Goal: Communication & Community: Answer question/provide support

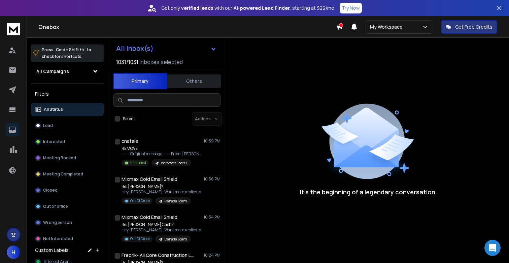
click at [191, 88] on button "Others" at bounding box center [194, 81] width 54 height 15
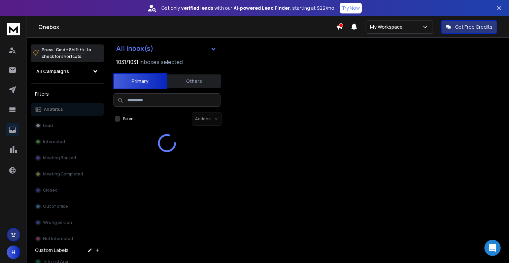
click at [149, 83] on button "Primary" at bounding box center [140, 81] width 54 height 16
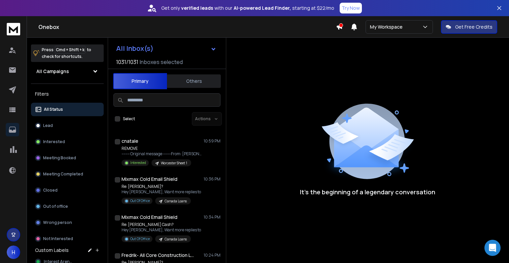
click at [176, 76] on button "Others" at bounding box center [194, 81] width 54 height 15
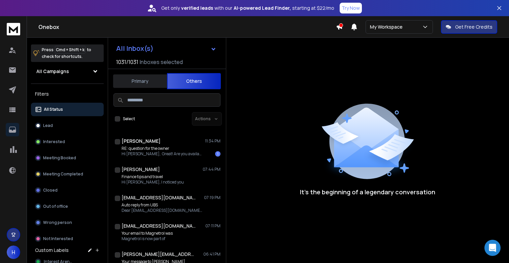
click at [150, 146] on p "RE: question for the owner" at bounding box center [162, 148] width 81 height 5
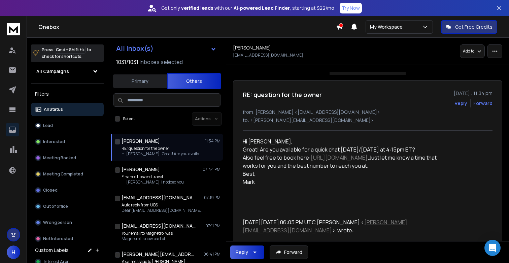
scroll to position [8, 0]
click at [163, 89] on div "Primary Others Select Actions Mark Nicholson 11:34 PM RE: question for the owne…" at bounding box center [167, 200] width 118 height 253
click at [158, 83] on button "Primary" at bounding box center [140, 81] width 54 height 15
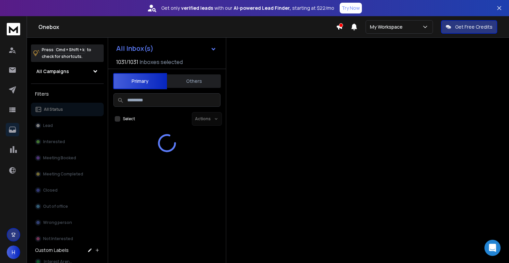
click at [158, 83] on button "Primary" at bounding box center [140, 81] width 54 height 16
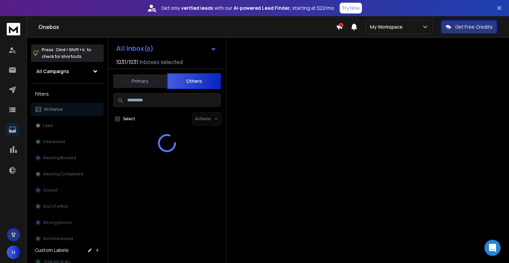
click at [187, 86] on button "Others" at bounding box center [194, 81] width 54 height 16
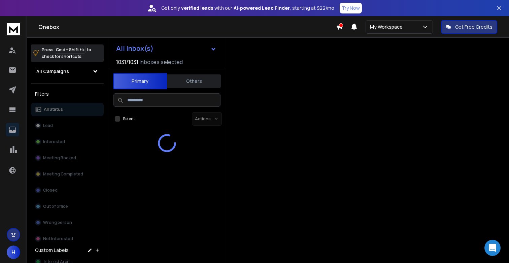
click at [134, 81] on button "Primary" at bounding box center [140, 81] width 54 height 16
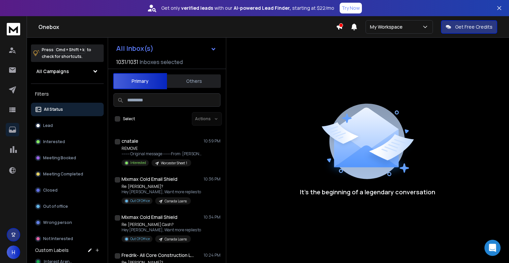
click at [186, 78] on button "Others" at bounding box center [194, 81] width 54 height 15
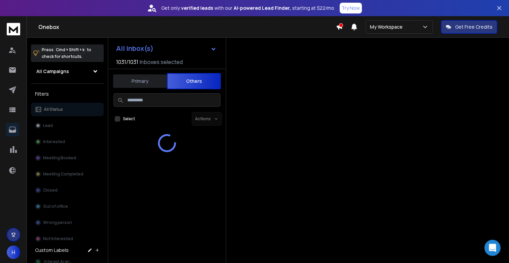
click at [186, 78] on button "Others" at bounding box center [194, 81] width 54 height 16
click at [151, 89] on div "Primary Others Select Actions" at bounding box center [167, 149] width 118 height 150
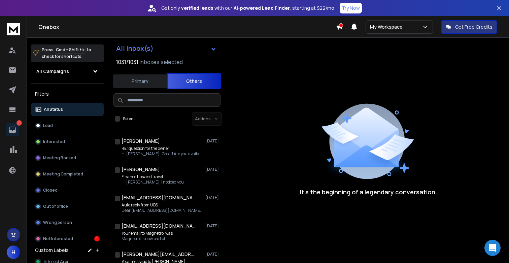
click at [144, 79] on button "Primary" at bounding box center [140, 81] width 54 height 15
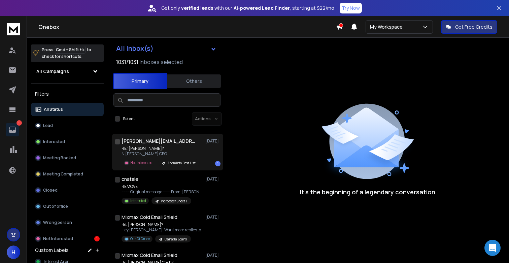
click at [177, 142] on div "John@ucpie.org 11 Sep" at bounding box center [171, 141] width 99 height 7
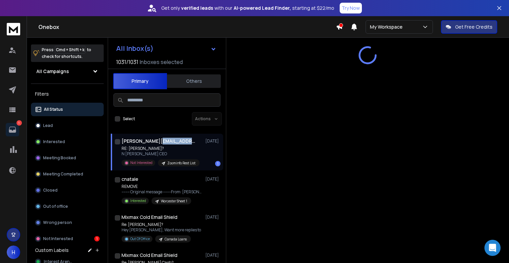
click at [177, 142] on div "John@ucpie.org 11 Sep" at bounding box center [171, 141] width 99 height 7
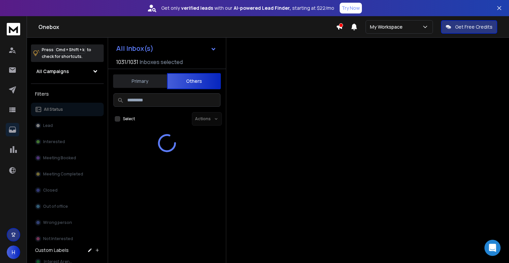
click at [217, 82] on button "Others" at bounding box center [194, 81] width 54 height 16
click at [216, 82] on button "Others" at bounding box center [194, 81] width 54 height 16
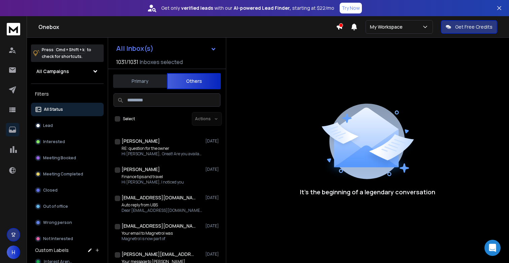
click at [149, 85] on button "Primary" at bounding box center [140, 81] width 54 height 15
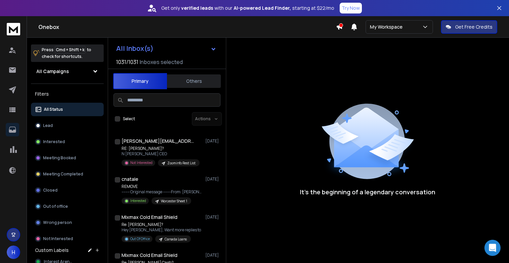
click at [188, 84] on button "Others" at bounding box center [194, 81] width 54 height 15
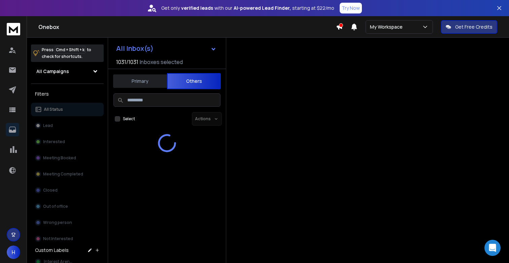
click at [188, 84] on button "Others" at bounding box center [194, 81] width 54 height 16
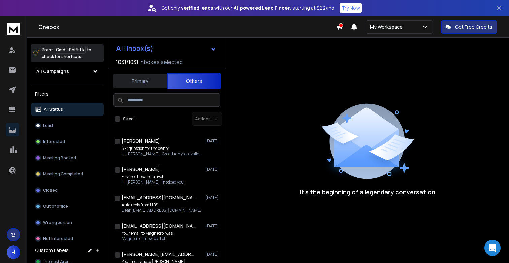
click at [146, 85] on button "Primary" at bounding box center [140, 81] width 54 height 15
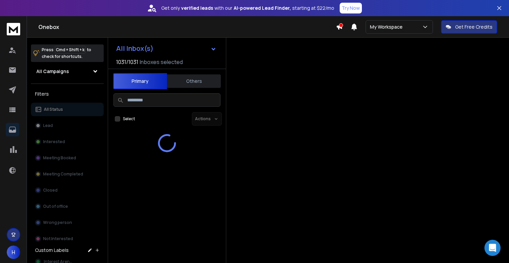
click at [146, 85] on button "Primary" at bounding box center [140, 81] width 54 height 16
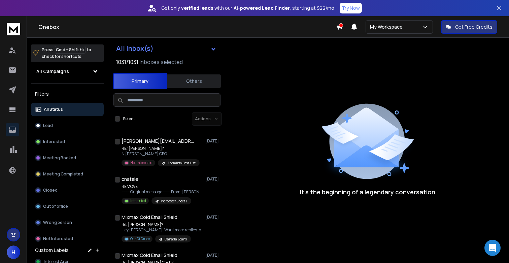
click at [199, 87] on button "Others" at bounding box center [194, 81] width 54 height 15
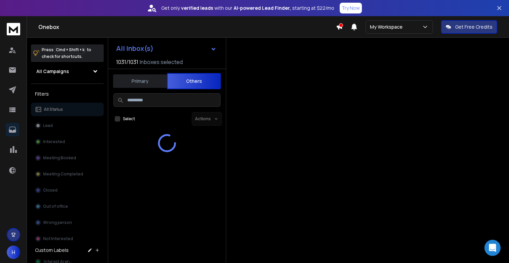
click at [199, 87] on button "Others" at bounding box center [194, 81] width 54 height 16
click at [143, 86] on button "Primary" at bounding box center [140, 81] width 54 height 15
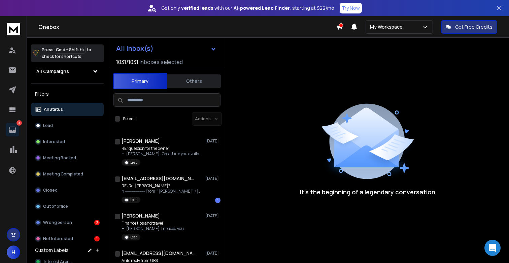
click at [143, 86] on button "Primary" at bounding box center [140, 81] width 54 height 16
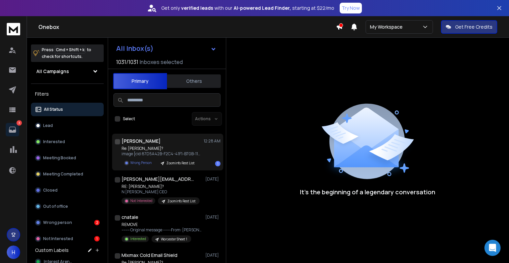
click at [193, 153] on p "image [cid:87D5A42B-F2C4-41F1-B70B-11EA81F0AC46] [PERSON_NAME] President and CE…" at bounding box center [162, 153] width 81 height 5
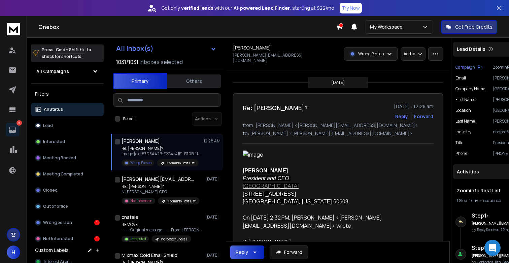
click at [263, 151] on img at bounding box center [335, 155] width 185 height 8
click at [255, 151] on img at bounding box center [335, 155] width 185 height 8
drag, startPoint x: 200, startPoint y: 86, endPoint x: 201, endPoint y: 81, distance: 4.8
click at [200, 86] on button "Others" at bounding box center [194, 81] width 54 height 15
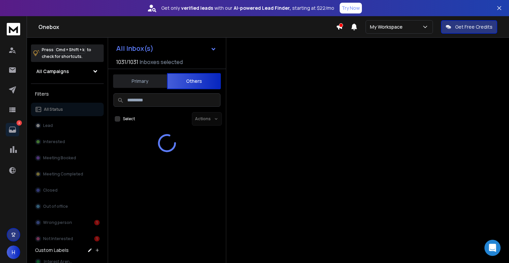
click at [201, 80] on button "Others" at bounding box center [194, 81] width 54 height 16
click at [169, 80] on button "Others" at bounding box center [194, 81] width 54 height 16
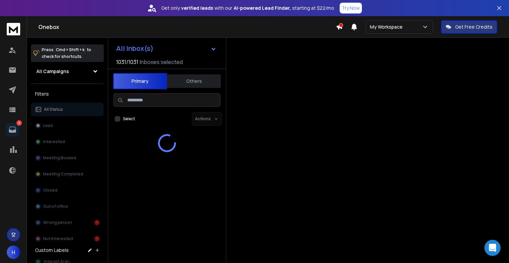
click at [161, 81] on button "Primary" at bounding box center [140, 81] width 54 height 16
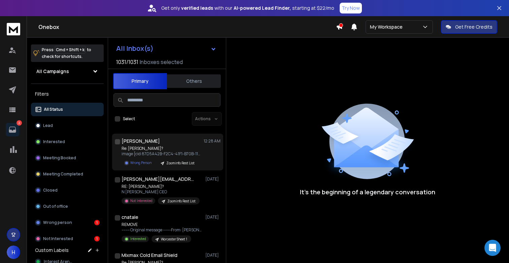
click at [192, 152] on p "image [cid:87D5A42B-F2C4-41F1-B70B-11EA81F0AC46] [PERSON_NAME] President and CE…" at bounding box center [162, 153] width 81 height 5
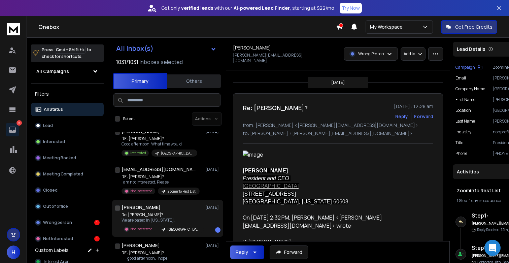
click at [172, 233] on div "Michael Macias 11 Sep Re: Michael Cash? We are based in California. Not Interes…" at bounding box center [167, 218] width 111 height 37
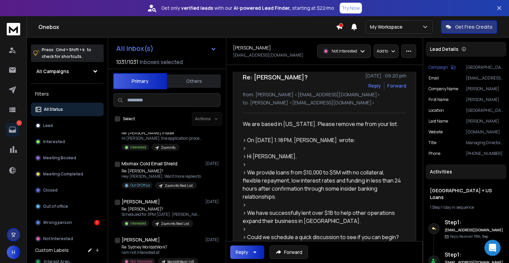
scroll to position [764, 0]
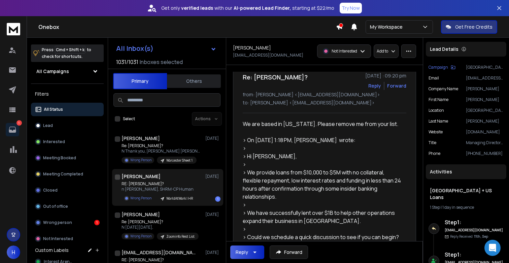
click at [184, 193] on div "RE: Kris WorldatWork? n Kris Smith, SHRM-CP Human Wrong Person WorldAtWork | HR" at bounding box center [159, 191] width 75 height 21
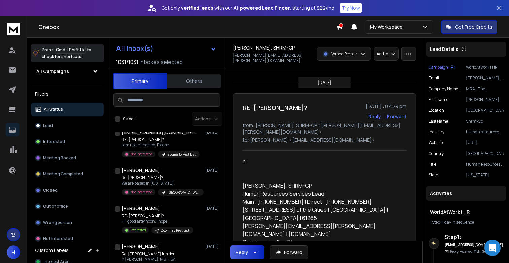
scroll to position [0, 0]
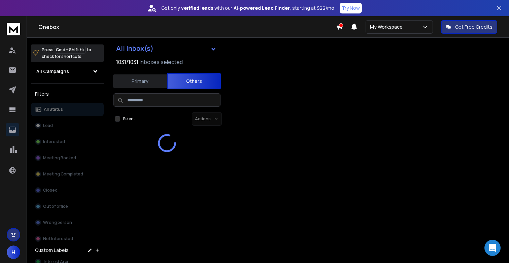
click at [203, 83] on button "Others" at bounding box center [194, 81] width 54 height 16
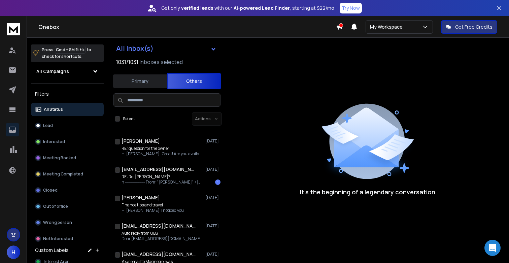
click at [131, 81] on button "Primary" at bounding box center [140, 81] width 54 height 15
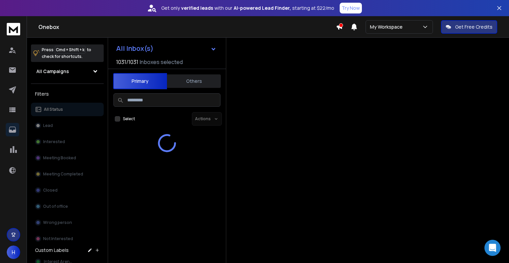
click at [131, 81] on button "Primary" at bounding box center [140, 81] width 54 height 16
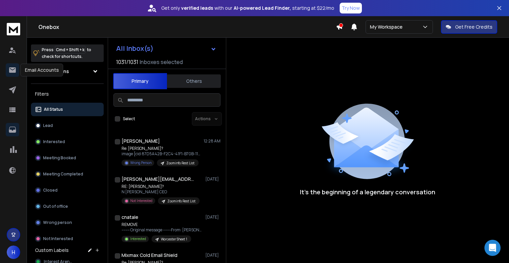
click at [14, 68] on icon at bounding box center [12, 70] width 8 height 8
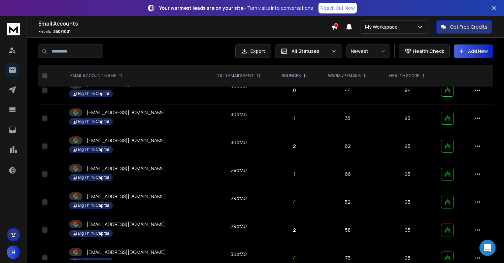
scroll to position [9630, 0]
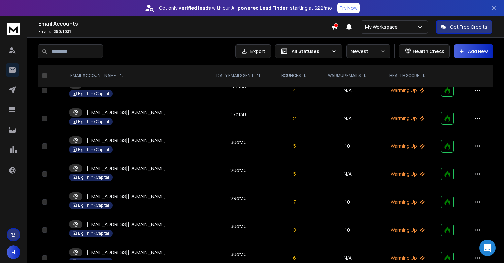
scroll to position [6834, 0]
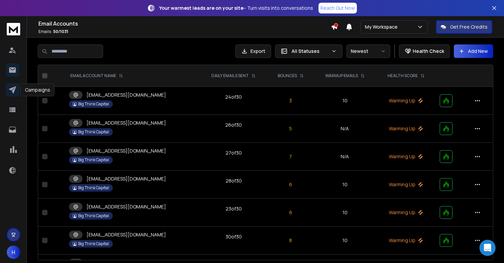
click at [13, 93] on icon at bounding box center [12, 89] width 7 height 7
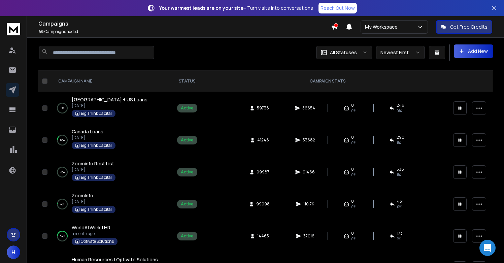
click at [104, 98] on span "[GEOGRAPHIC_DATA] + US Loans" at bounding box center [110, 99] width 76 height 6
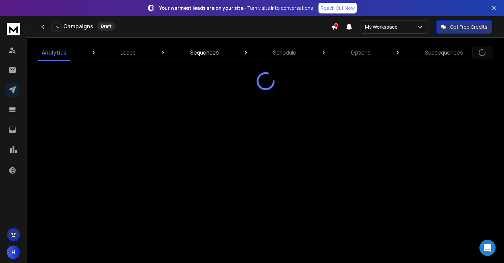
click at [203, 56] on p "Sequences" at bounding box center [204, 53] width 29 height 8
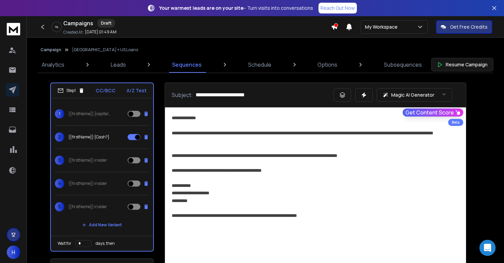
click at [107, 139] on p "{{firstName}} {Cash?}" at bounding box center [88, 136] width 41 height 5
type input "**********"
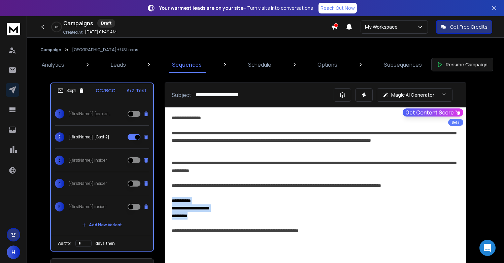
drag, startPoint x: 231, startPoint y: 217, endPoint x: 167, endPoint y: 202, distance: 66.0
click at [167, 202] on div "**********" at bounding box center [315, 186] width 301 height 158
copy div "**********"
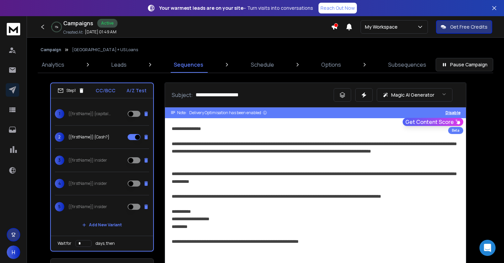
click at [195, 248] on div "**********" at bounding box center [315, 192] width 301 height 149
click at [197, 240] on div "**********" at bounding box center [316, 241] width 288 height 7
copy div "**********"
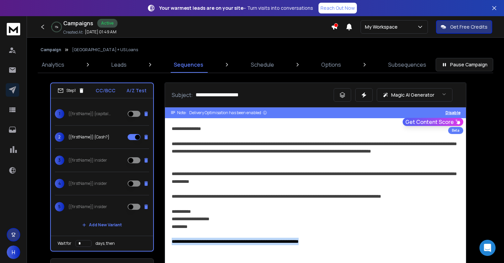
click at [103, 132] on div "2 {{firstName}} {Cash?}" at bounding box center [102, 137] width 94 height 23
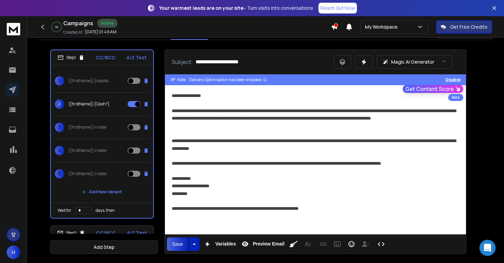
click at [344, 197] on div at bounding box center [316, 200] width 288 height 7
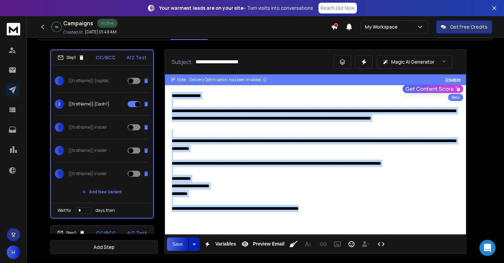
drag, startPoint x: 348, startPoint y: 211, endPoint x: 120, endPoint y: 40, distance: 284.7
click at [120, 40] on div "**********" at bounding box center [266, 133] width 456 height 245
copy div "**********"
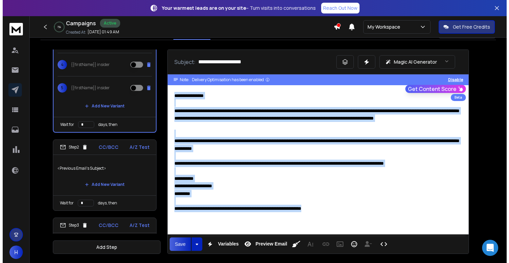
scroll to position [123, 0]
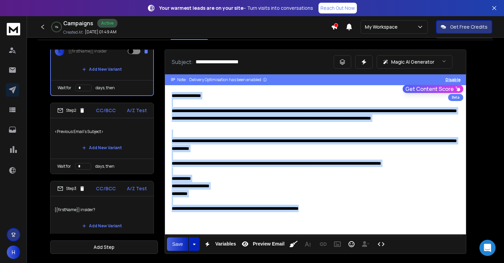
click at [14, 89] on icon at bounding box center [12, 89] width 7 height 7
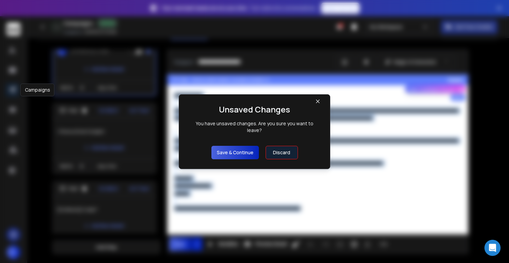
click at [224, 147] on button "Save & Continue" at bounding box center [236, 152] width 48 height 13
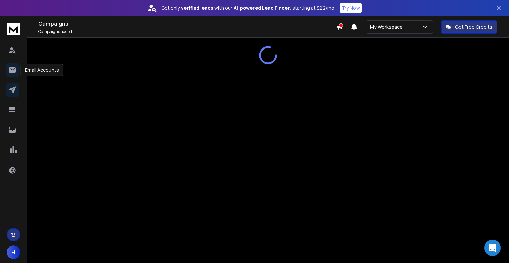
click at [12, 71] on icon at bounding box center [12, 69] width 7 height 5
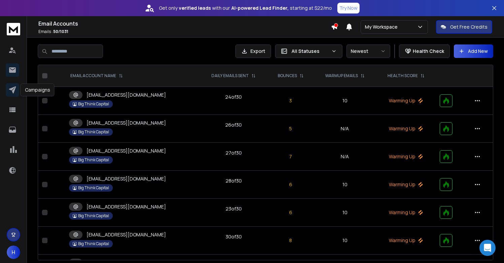
click at [12, 87] on icon at bounding box center [12, 90] width 8 height 8
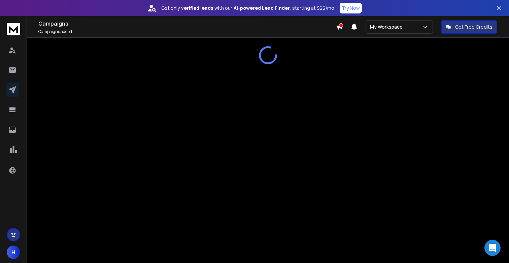
click at [388, 18] on div "Campaigns Campaigns added My Workspace Get Free Credits" at bounding box center [254, 27] width 509 height 22
click at [387, 23] on button "My Workspace" at bounding box center [399, 26] width 67 height 13
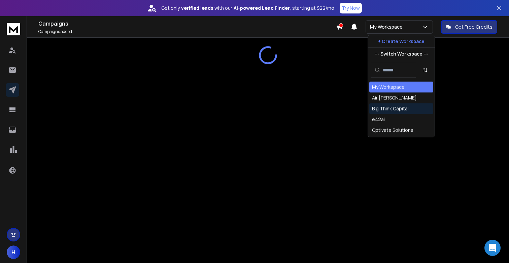
click at [386, 105] on div "Big Think Capital" at bounding box center [390, 108] width 37 height 7
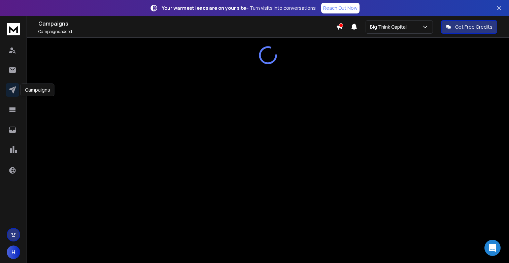
click at [15, 88] on icon at bounding box center [12, 90] width 8 height 8
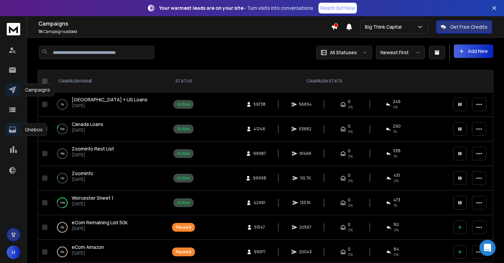
click at [11, 131] on icon at bounding box center [12, 130] width 7 height 6
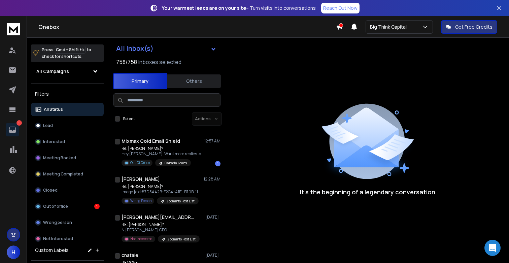
click at [182, 85] on button "Others" at bounding box center [194, 81] width 54 height 15
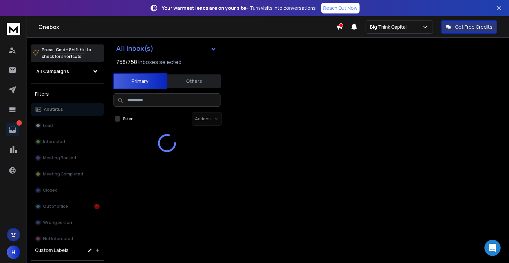
click at [152, 85] on button "Primary" at bounding box center [140, 81] width 54 height 16
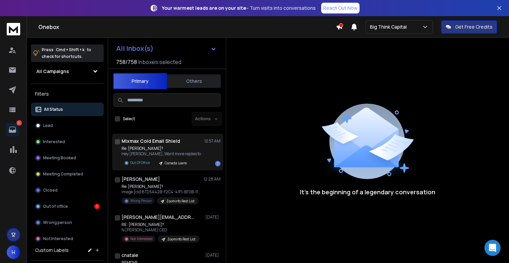
click at [156, 140] on h1 "Mixmax Cold Email Shield" at bounding box center [151, 141] width 59 height 7
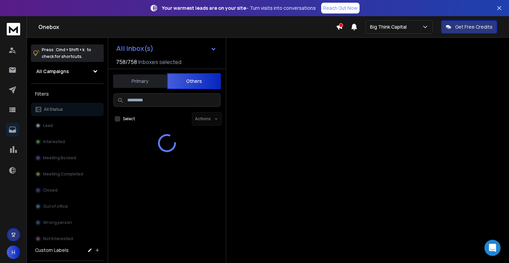
click at [202, 83] on button "Others" at bounding box center [194, 81] width 54 height 16
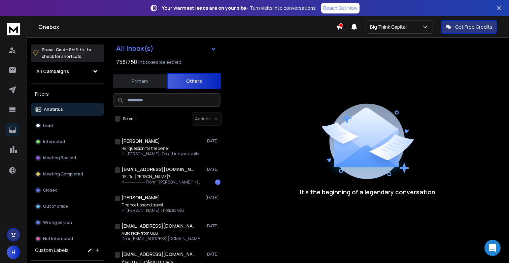
click at [143, 81] on button "Primary" at bounding box center [140, 81] width 54 height 15
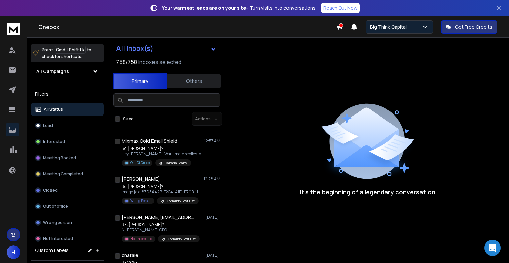
click at [381, 28] on p "Big Think Capital" at bounding box center [389, 27] width 39 height 7
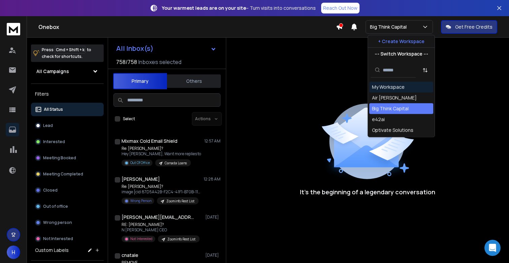
click at [387, 88] on div "My Workspace" at bounding box center [388, 87] width 33 height 7
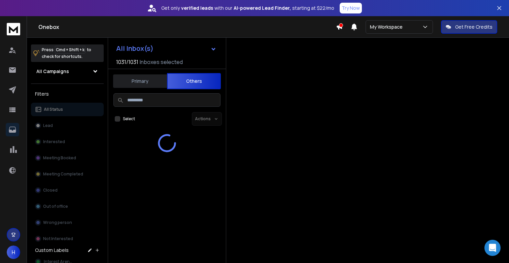
click at [196, 84] on button "Others" at bounding box center [194, 81] width 54 height 16
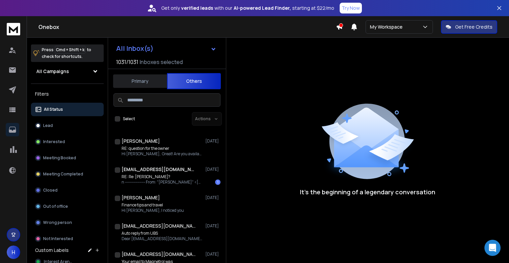
click at [146, 82] on button "Primary" at bounding box center [140, 81] width 54 height 15
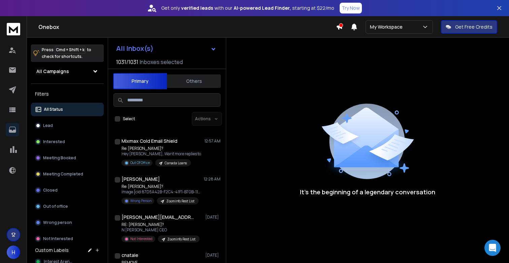
click at [194, 80] on button "Others" at bounding box center [194, 81] width 54 height 15
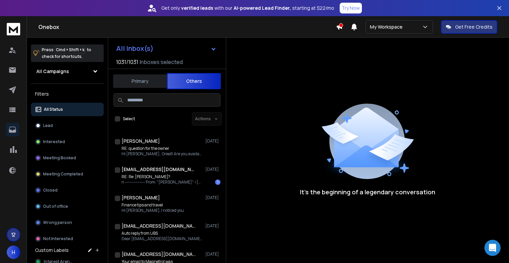
click at [181, 179] on p "RE: Re: [PERSON_NAME]?" at bounding box center [162, 176] width 81 height 5
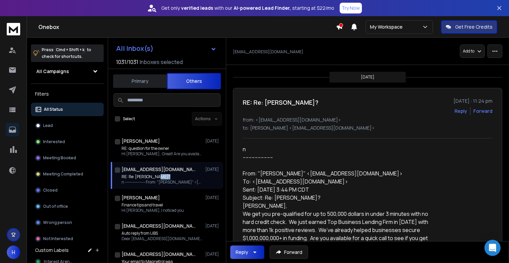
click at [147, 81] on button "Primary" at bounding box center [140, 81] width 54 height 15
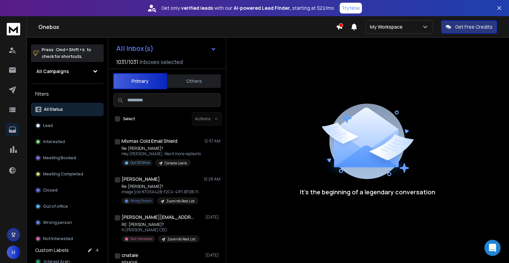
click at [176, 80] on button "Others" at bounding box center [194, 81] width 54 height 15
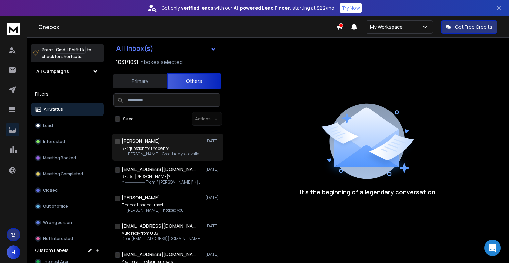
click at [172, 151] on p "RE: question for the owner" at bounding box center [162, 148] width 81 height 5
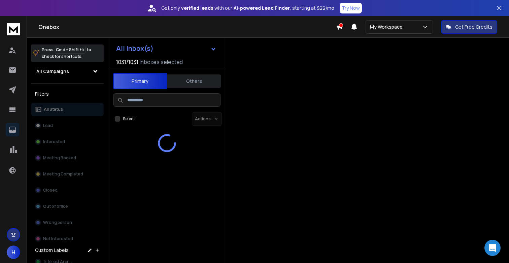
click at [152, 75] on button "Primary" at bounding box center [140, 81] width 54 height 16
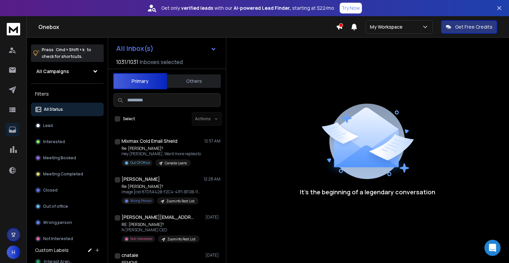
click at [186, 92] on div at bounding box center [167, 99] width 113 height 16
click at [189, 84] on button "Others" at bounding box center [194, 81] width 54 height 15
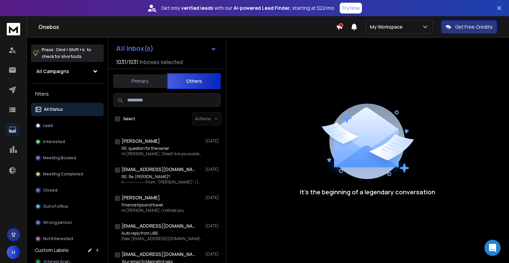
click at [142, 83] on button "Primary" at bounding box center [140, 81] width 54 height 15
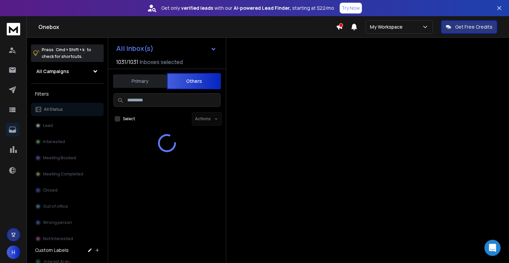
click at [187, 79] on button "Others" at bounding box center [194, 81] width 54 height 16
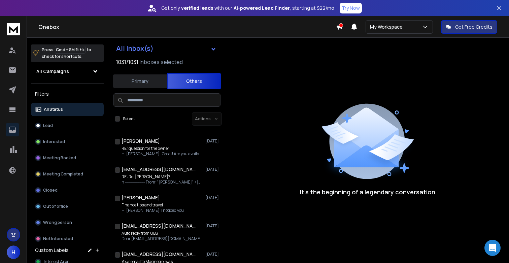
click at [139, 79] on button "Primary" at bounding box center [140, 81] width 54 height 15
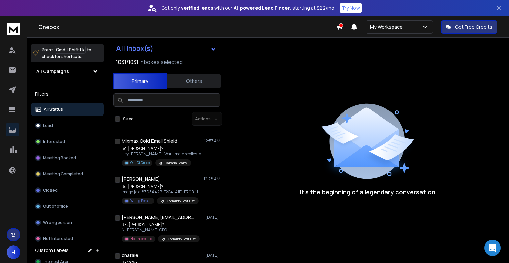
click at [199, 76] on button "Others" at bounding box center [194, 81] width 54 height 15
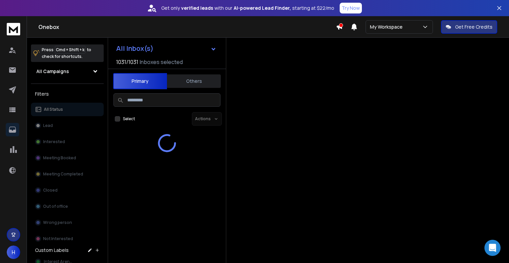
click at [149, 83] on button "Primary" at bounding box center [140, 81] width 54 height 16
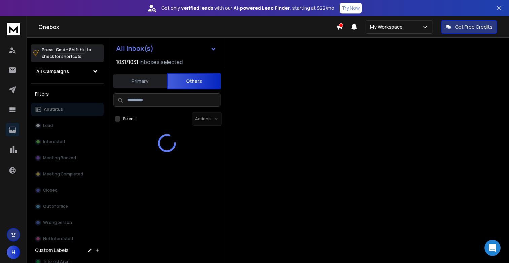
click at [195, 84] on button "Others" at bounding box center [194, 81] width 54 height 16
click at [145, 84] on button "Primary" at bounding box center [140, 81] width 54 height 15
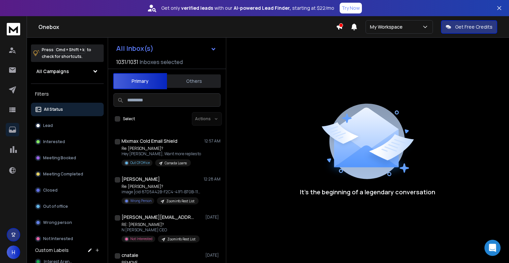
click at [205, 89] on div "Primary Others Select Actions Mixmax Cold Email Shield 12:57 AM Re: [PERSON_NAM…" at bounding box center [167, 200] width 118 height 253
click at [199, 77] on button "Others" at bounding box center [194, 81] width 54 height 15
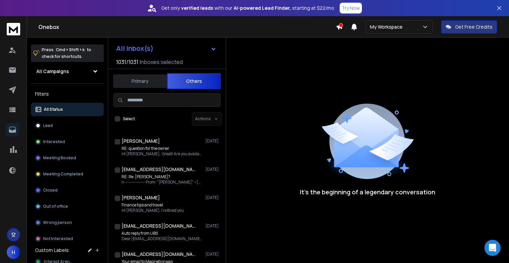
click at [147, 84] on button "Primary" at bounding box center [140, 81] width 54 height 15
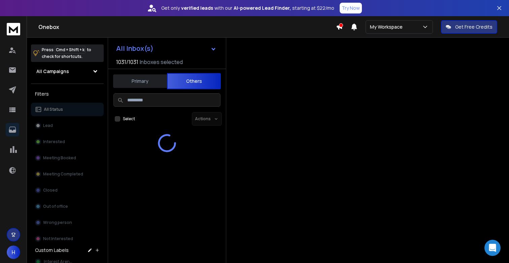
click at [182, 82] on button "Others" at bounding box center [194, 81] width 54 height 16
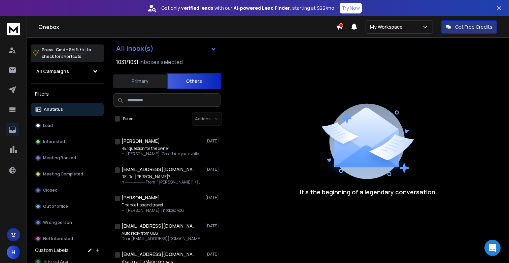
click at [144, 82] on button "Primary" at bounding box center [140, 81] width 54 height 15
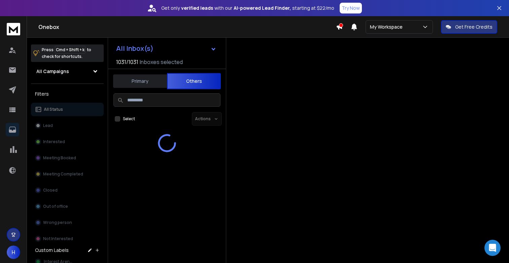
click at [184, 84] on button "Others" at bounding box center [194, 81] width 54 height 16
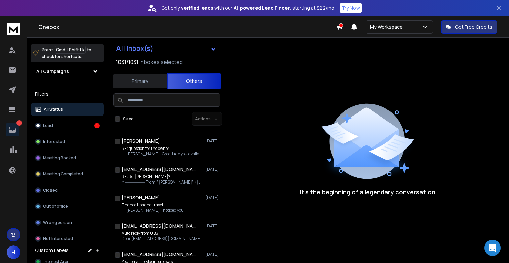
click at [156, 83] on button "Primary" at bounding box center [140, 81] width 54 height 15
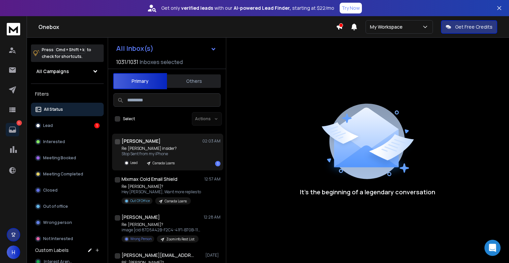
click at [179, 150] on div "Re: [PERSON_NAME] insider? Stop Sent from my iPhone Lead Canada Loans 1" at bounding box center [171, 156] width 99 height 21
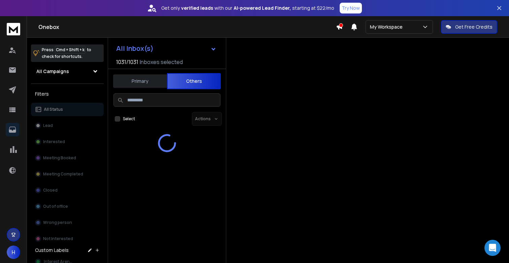
click at [177, 80] on button "Others" at bounding box center [194, 81] width 54 height 16
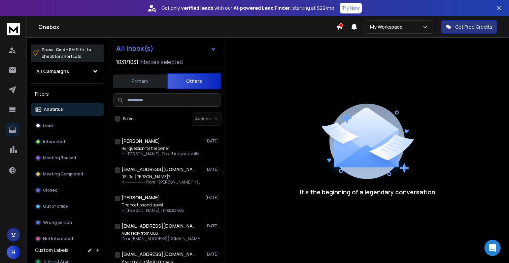
click at [153, 83] on button "Primary" at bounding box center [140, 81] width 54 height 15
